Goal: Task Accomplishment & Management: Use online tool/utility

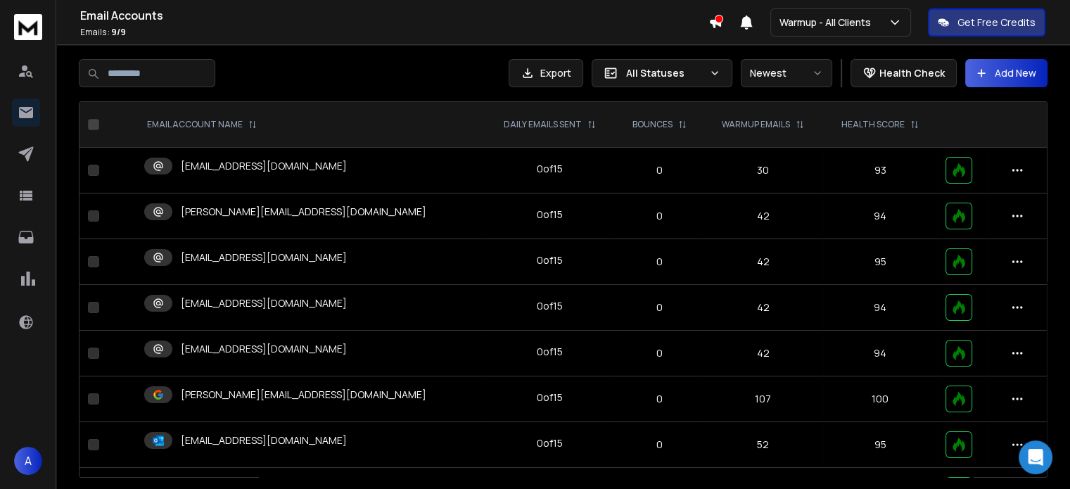
click at [830, 354] on td "94" at bounding box center [880, 354] width 114 height 46
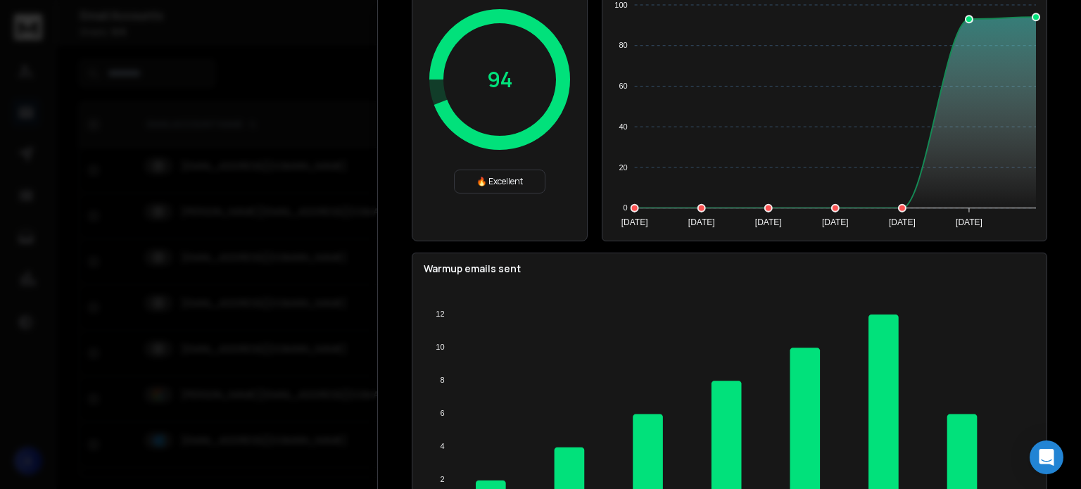
scroll to position [664, 0]
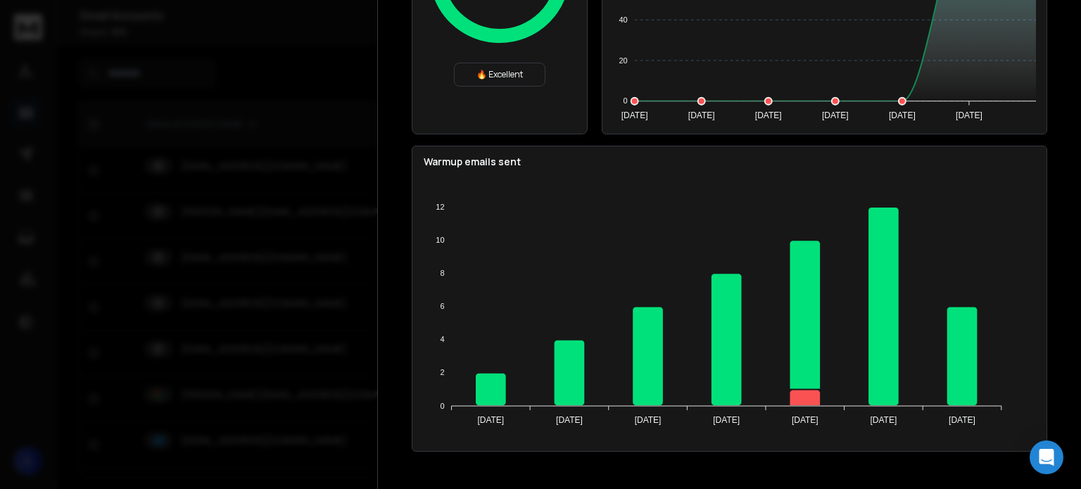
click at [227, 266] on div at bounding box center [540, 244] width 1081 height 489
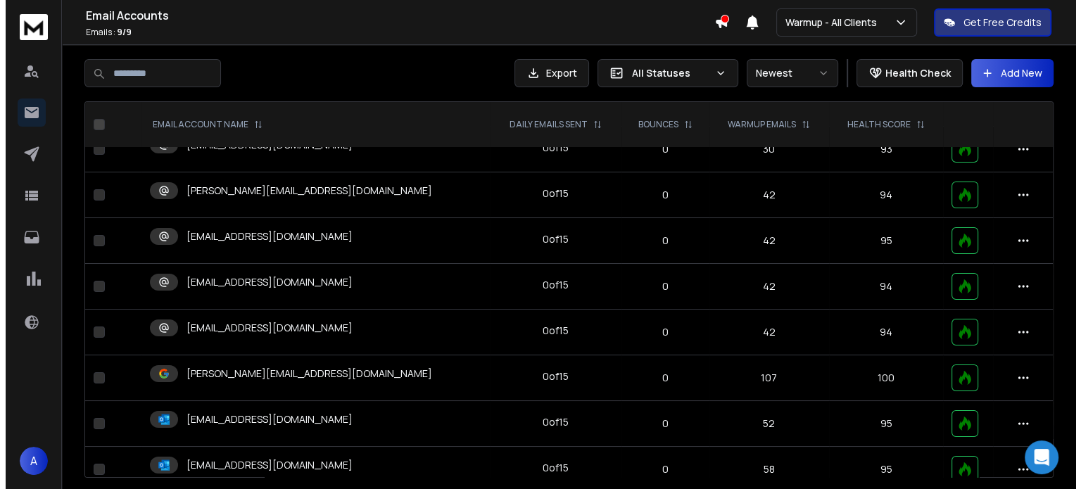
scroll to position [0, 0]
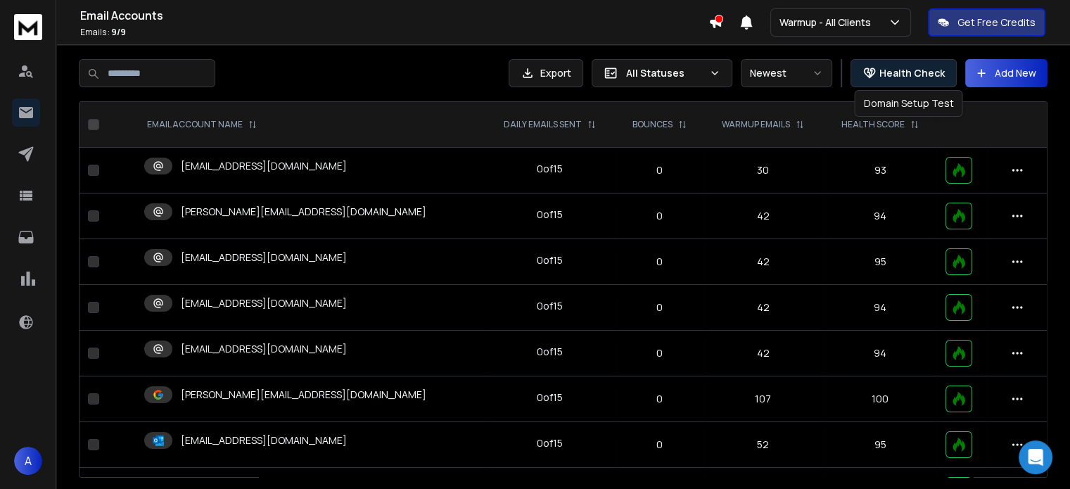
click at [877, 74] on icon at bounding box center [870, 73] width 14 height 14
click at [654, 168] on p "0" at bounding box center [659, 170] width 71 height 14
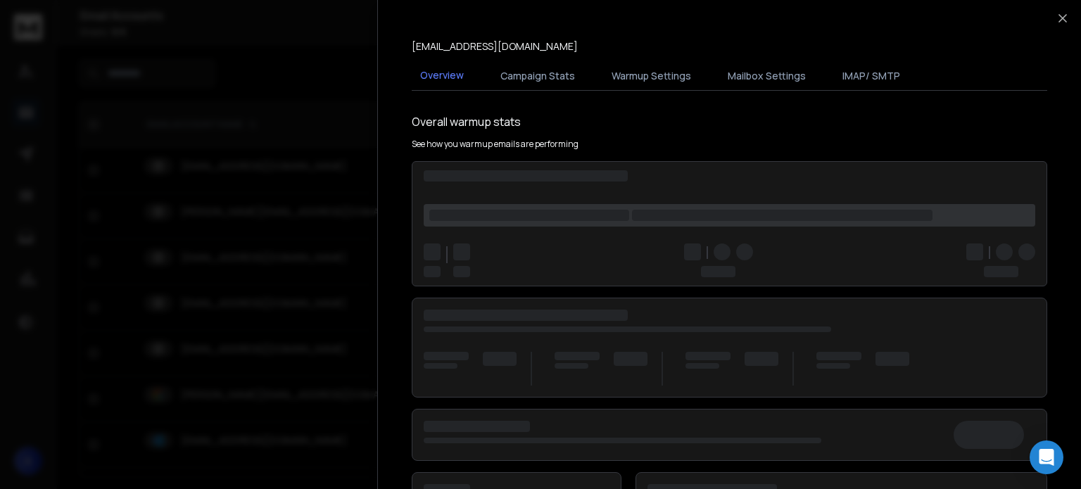
click at [243, 207] on div at bounding box center [540, 244] width 1081 height 489
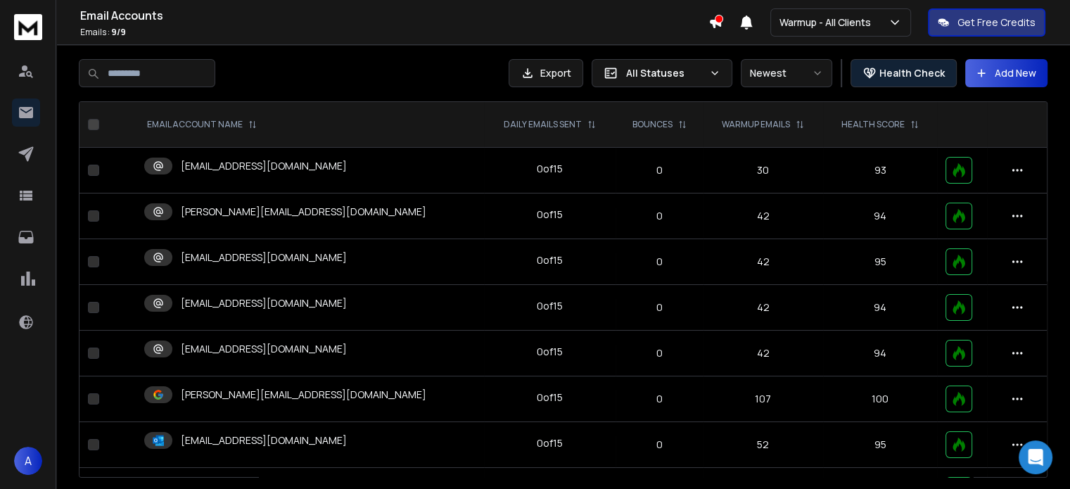
click at [616, 252] on td "0" at bounding box center [660, 262] width 88 height 46
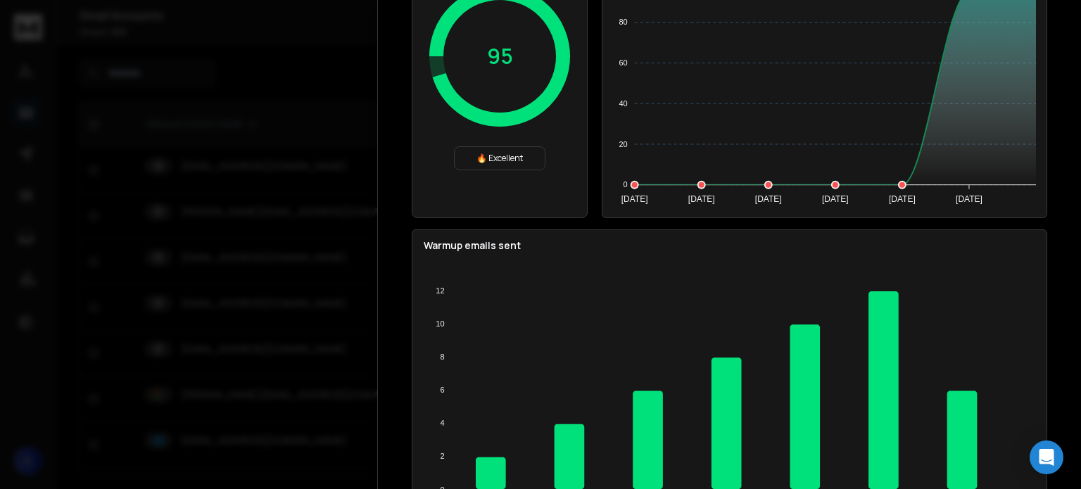
scroll to position [664, 0]
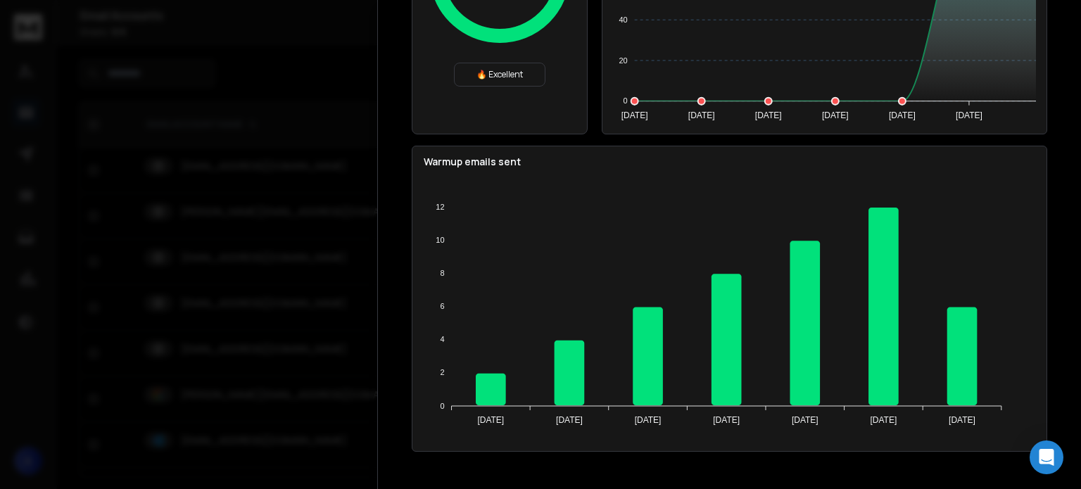
click at [292, 275] on div at bounding box center [540, 244] width 1081 height 489
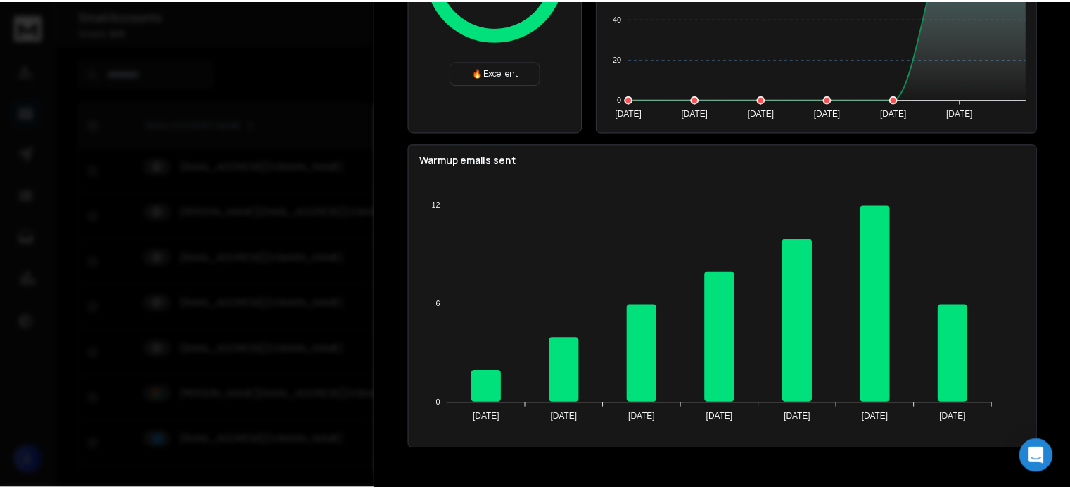
scroll to position [625, 0]
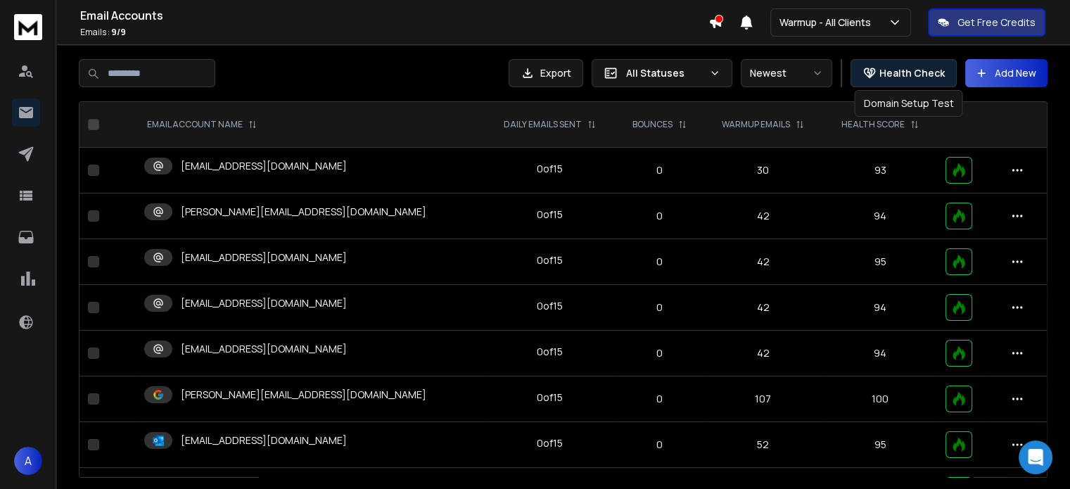
click at [905, 75] on p "Health Check" at bounding box center [911, 73] width 65 height 14
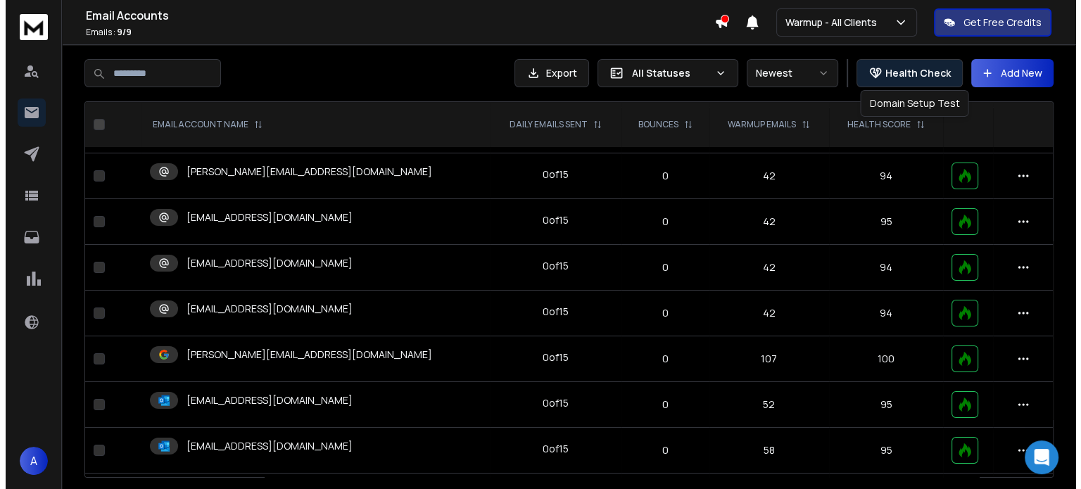
scroll to position [0, 0]
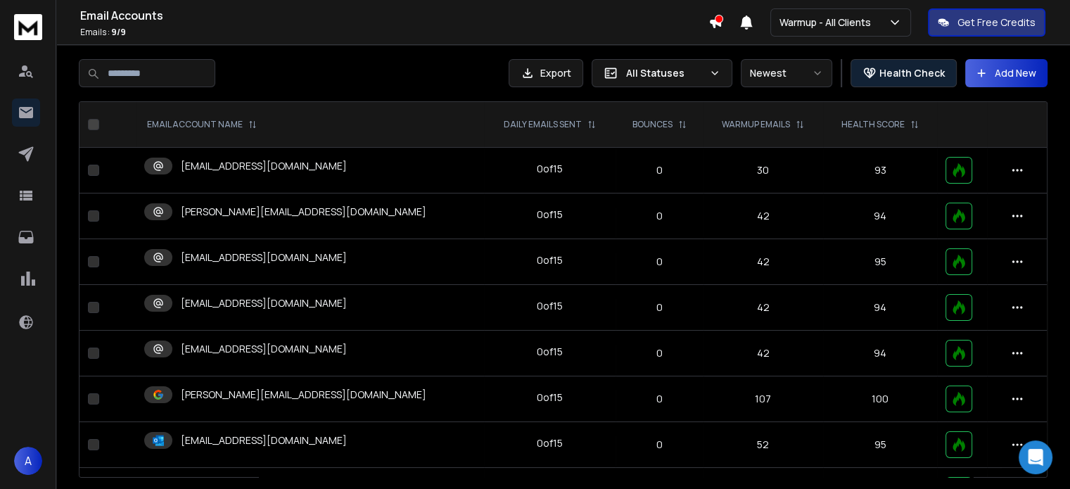
click at [660, 174] on td "0" at bounding box center [660, 171] width 88 height 46
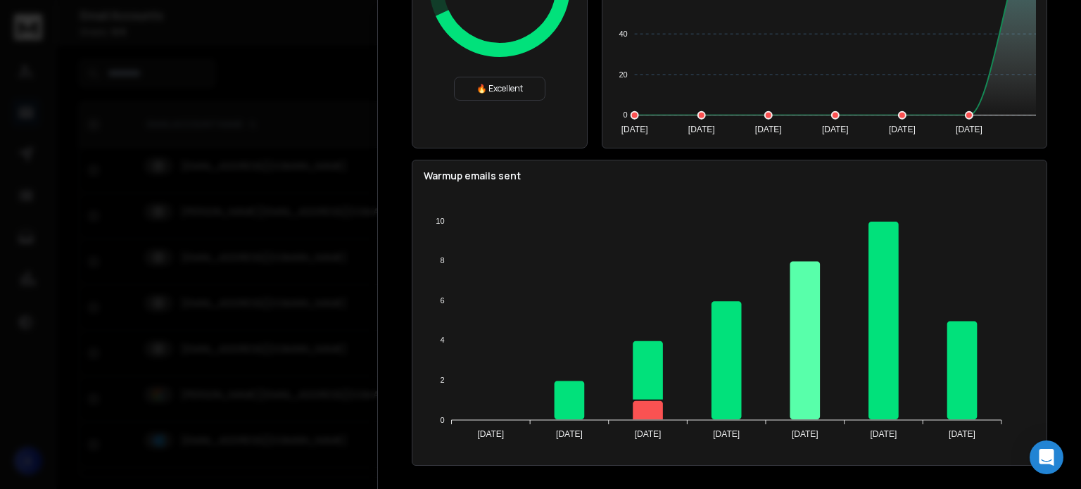
scroll to position [664, 0]
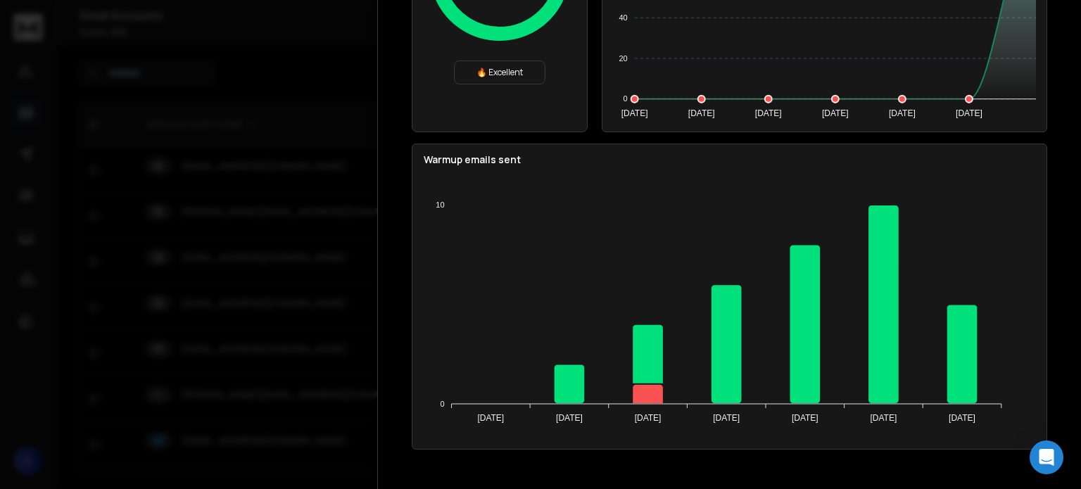
click at [75, 255] on div at bounding box center [540, 244] width 1081 height 489
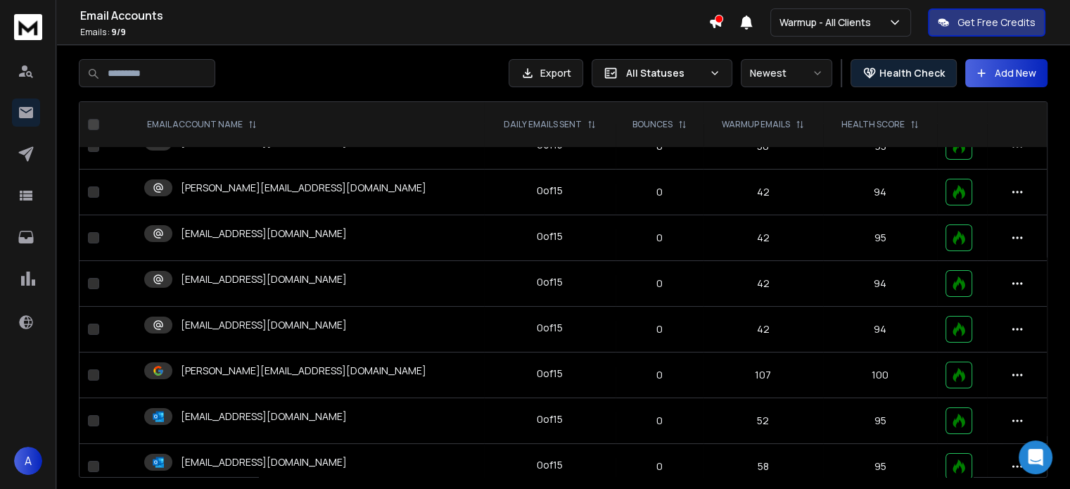
scroll to position [0, 0]
